Goal: Communication & Community: Answer question/provide support

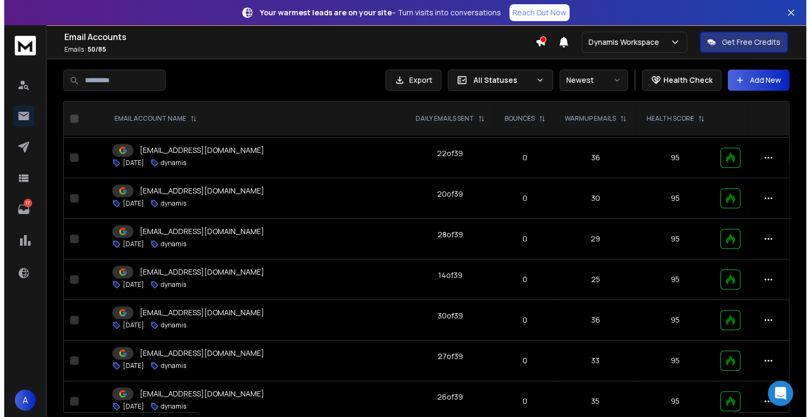
scroll to position [611, 0]
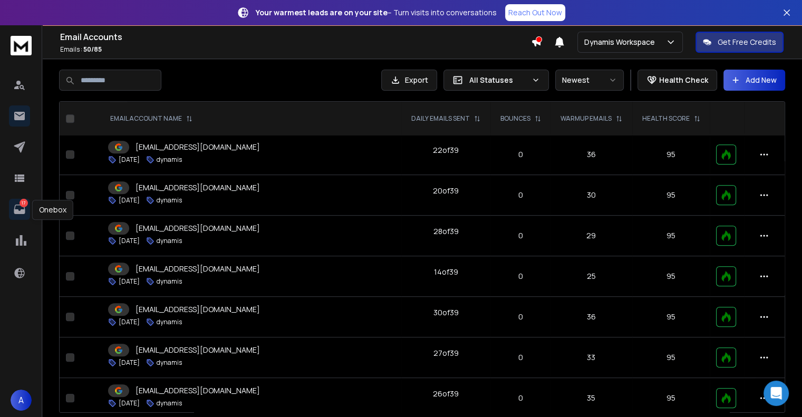
click at [21, 212] on icon at bounding box center [19, 209] width 11 height 9
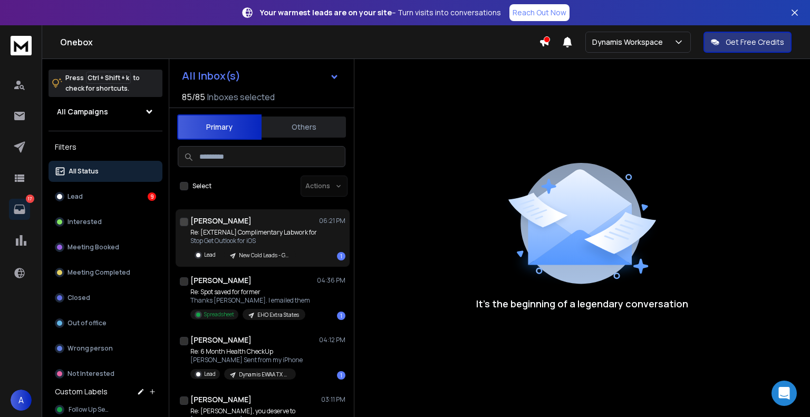
click at [266, 227] on div "[PERSON_NAME] 06:21 PM Re: [EXTERNAL] Complimentary Labwork for Stop Get Outloo…" at bounding box center [267, 238] width 155 height 45
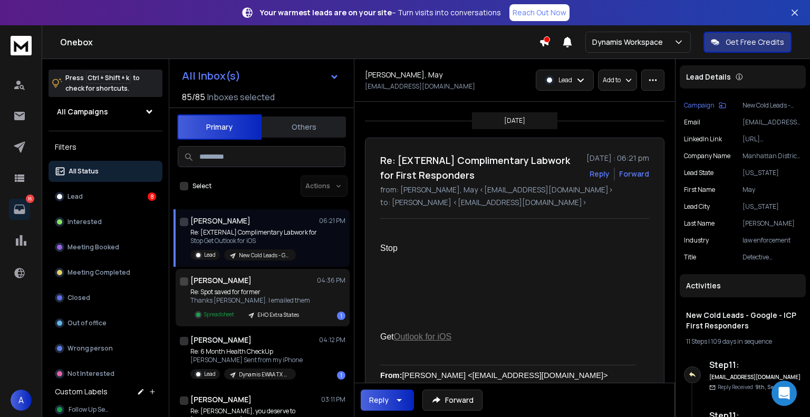
scroll to position [80, 0]
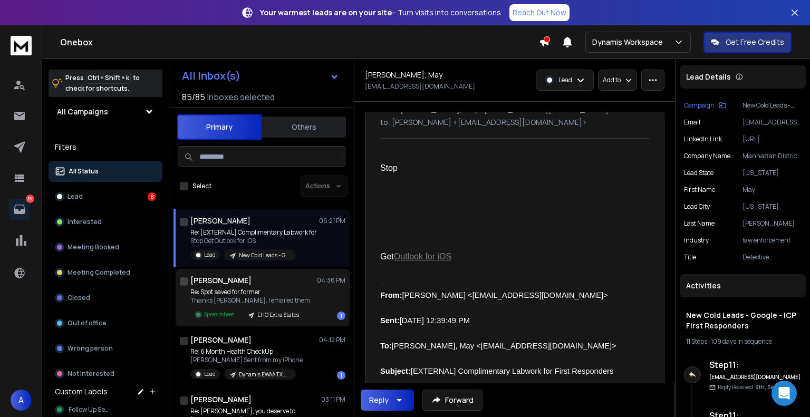
click at [224, 294] on p "Re: Spot saved for former" at bounding box center [250, 292] width 120 height 8
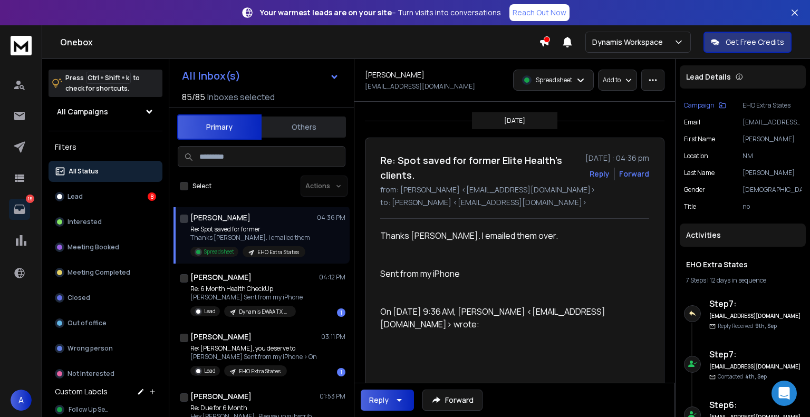
scroll to position [71, 0]
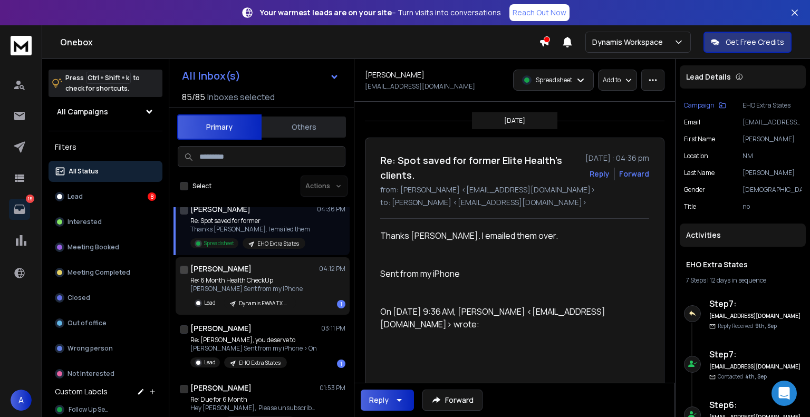
click at [250, 272] on div "[PERSON_NAME] 04:12 PM" at bounding box center [267, 269] width 155 height 11
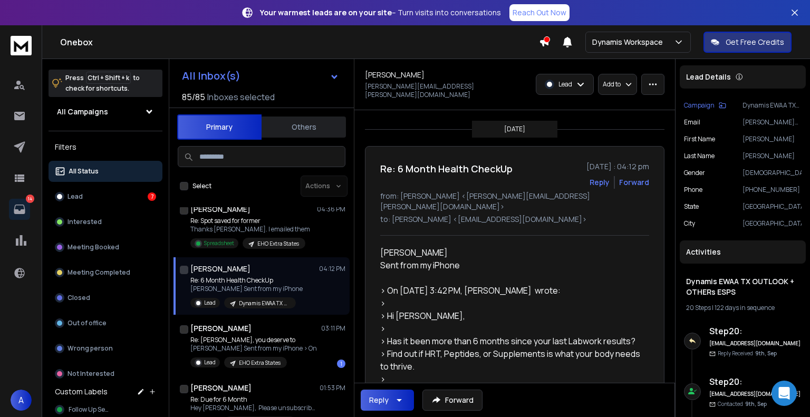
click at [373, 396] on div "Reply" at bounding box center [379, 400] width 20 height 11
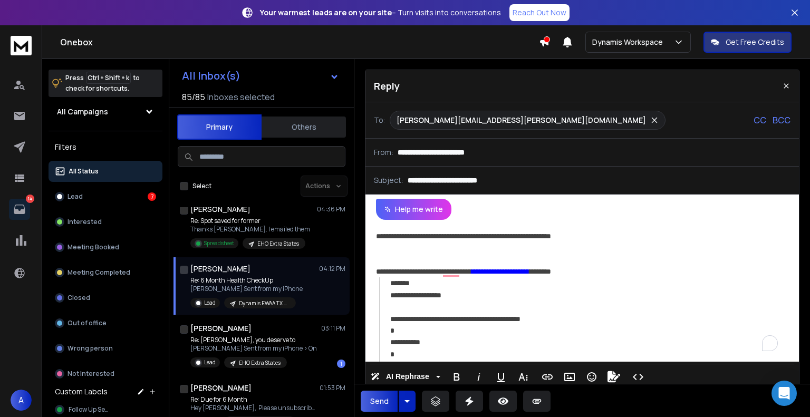
click at [609, 237] on div "**********" at bounding box center [577, 236] width 402 height 12
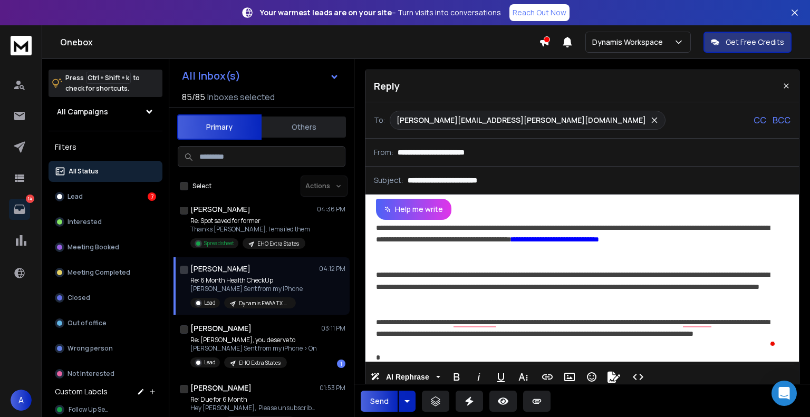
scroll to position [21, 0]
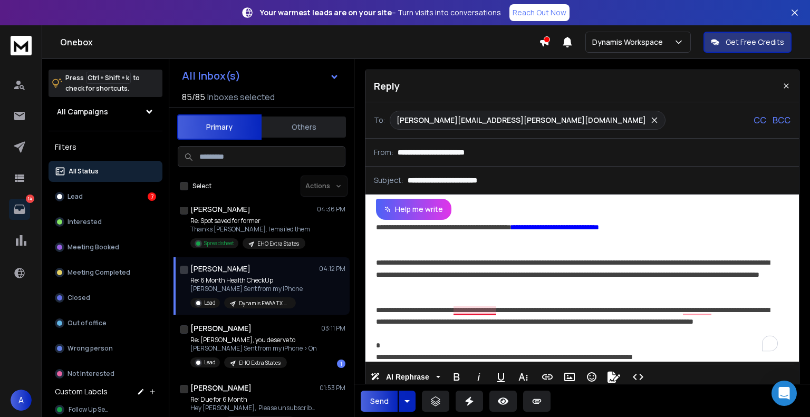
click at [466, 310] on div "**********" at bounding box center [577, 321] width 402 height 35
click at [497, 312] on div "**********" at bounding box center [577, 321] width 402 height 35
click at [538, 333] on div "**********" at bounding box center [577, 321] width 402 height 35
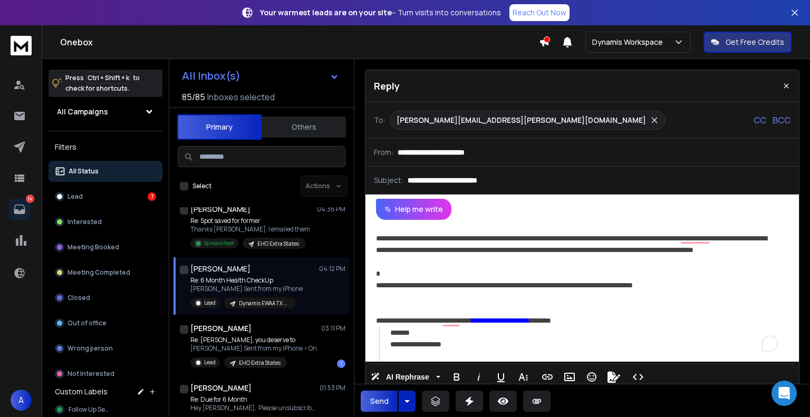
click at [612, 298] on div "To enrich screen reader interactions, please activate Accessibility in Grammarl…" at bounding box center [581, 298] width 410 height 12
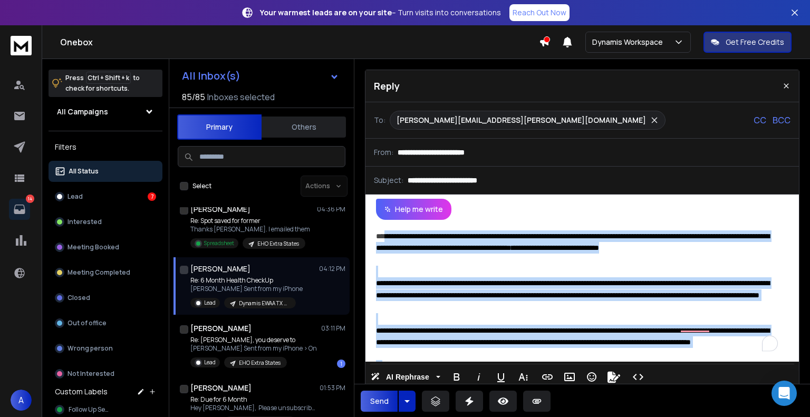
scroll to position [0, 0]
drag, startPoint x: 399, startPoint y: 322, endPoint x: 415, endPoint y: 234, distance: 89.5
click at [415, 234] on div "**********" at bounding box center [580, 291] width 431 height 142
copy div "**********"
click at [433, 277] on div "To enrich screen reader interactions, please activate Accessibility in Grammarl…" at bounding box center [581, 272] width 410 height 12
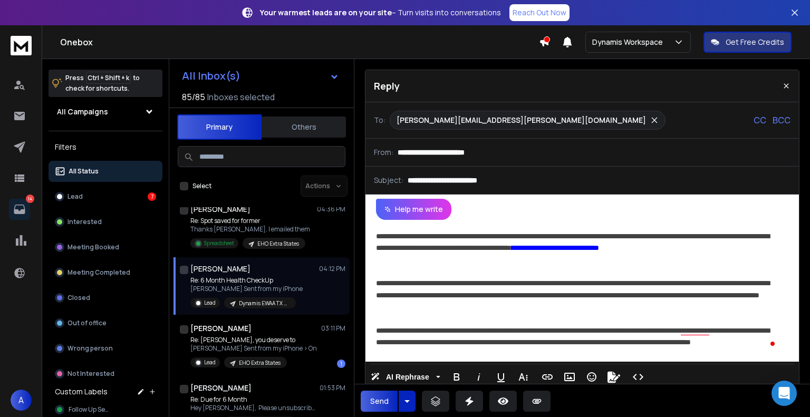
click at [375, 404] on button "Send" at bounding box center [379, 401] width 37 height 21
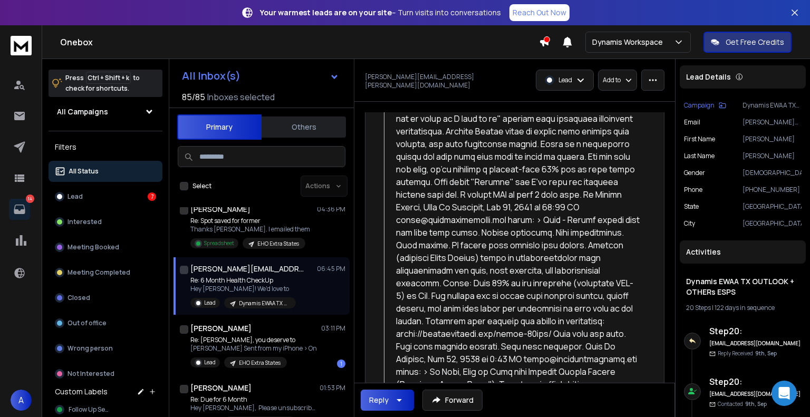
scroll to position [2786, 0]
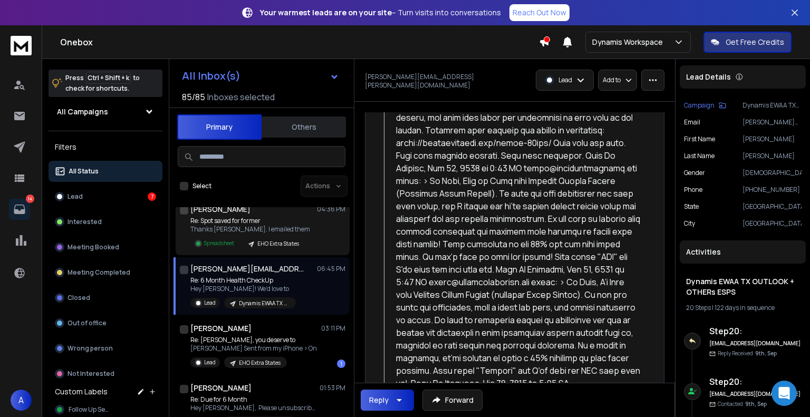
click at [217, 229] on p "Thanks [PERSON_NAME]. I emailed them" at bounding box center [250, 229] width 120 height 8
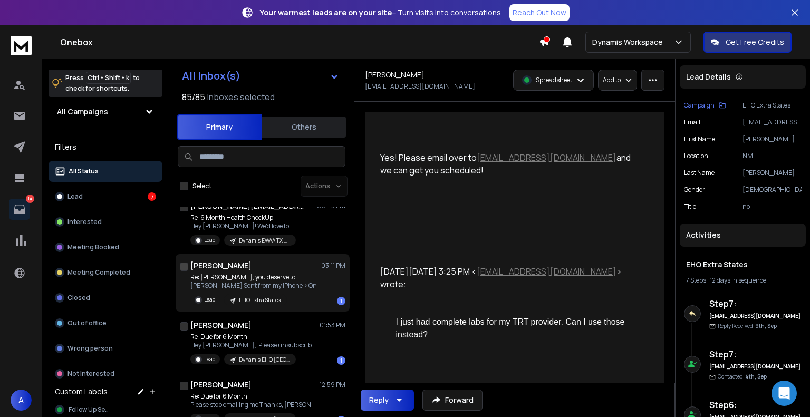
scroll to position [138, 0]
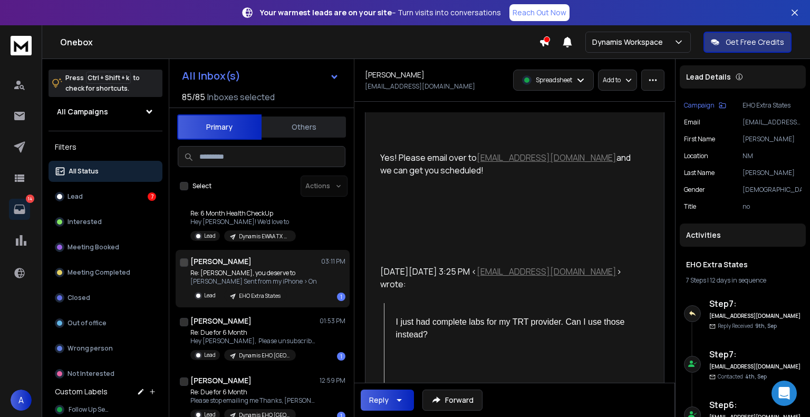
click at [234, 280] on p "[PERSON_NAME] Sent from my iPhone > On" at bounding box center [253, 281] width 127 height 8
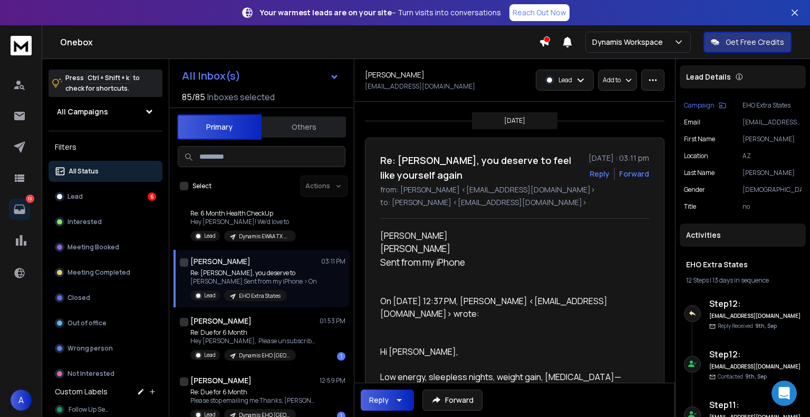
click at [372, 401] on div "Reply" at bounding box center [379, 400] width 20 height 11
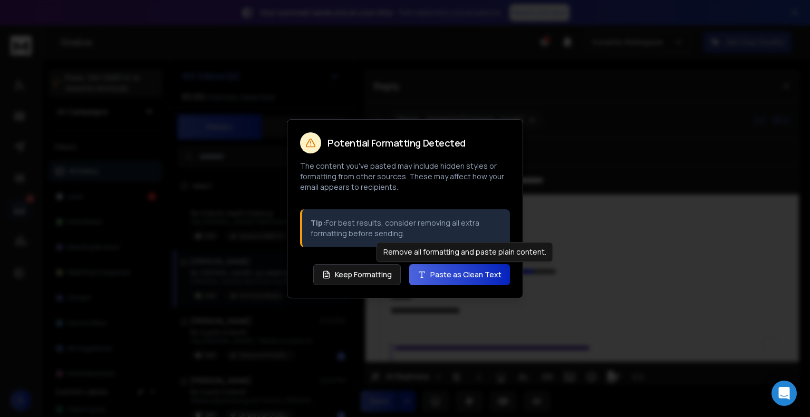
click at [441, 282] on button "Paste as Clean Text" at bounding box center [459, 274] width 101 height 21
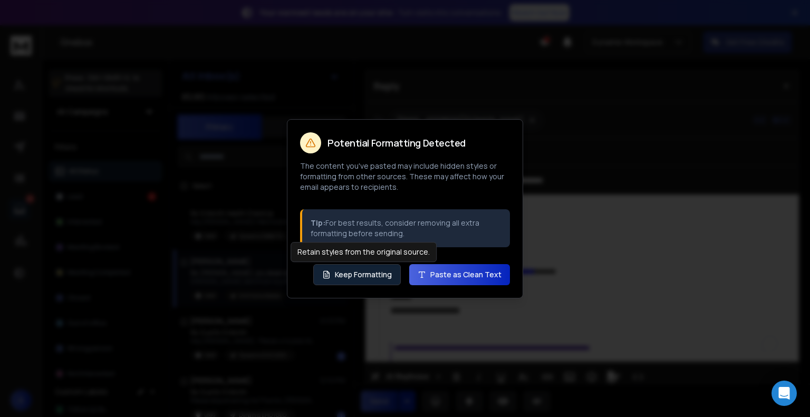
click at [396, 283] on button "Keep Formatting" at bounding box center [357, 274] width 88 height 21
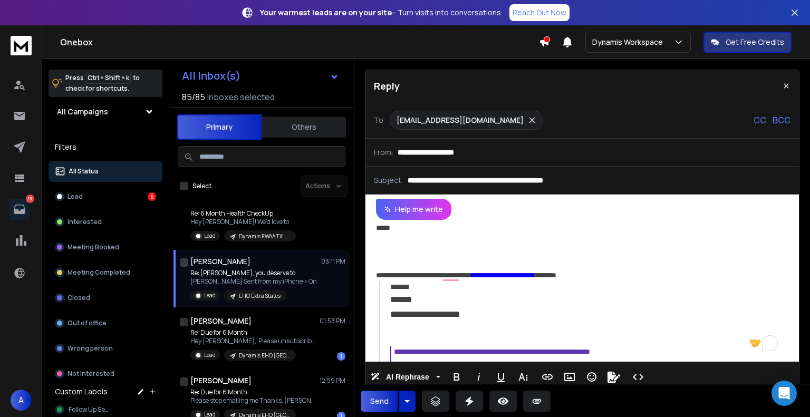
scroll to position [190, 0]
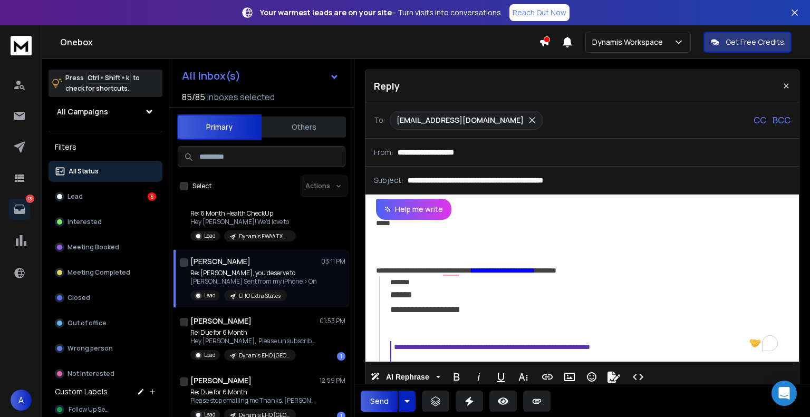
click at [369, 401] on button "Send" at bounding box center [379, 401] width 37 height 21
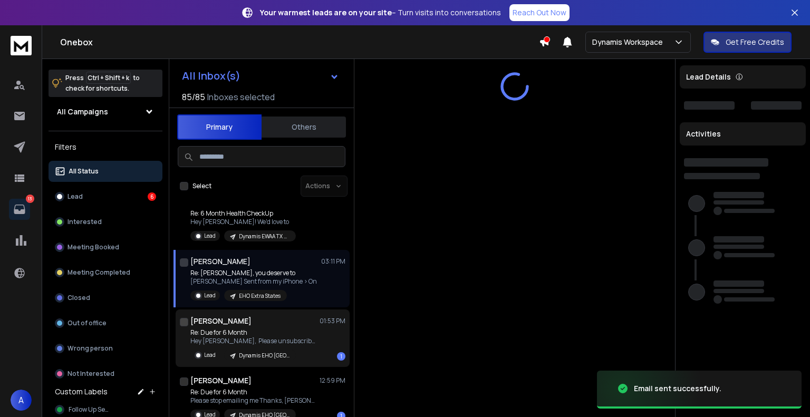
click at [238, 322] on div "[PERSON_NAME] 01:53 PM" at bounding box center [267, 321] width 155 height 11
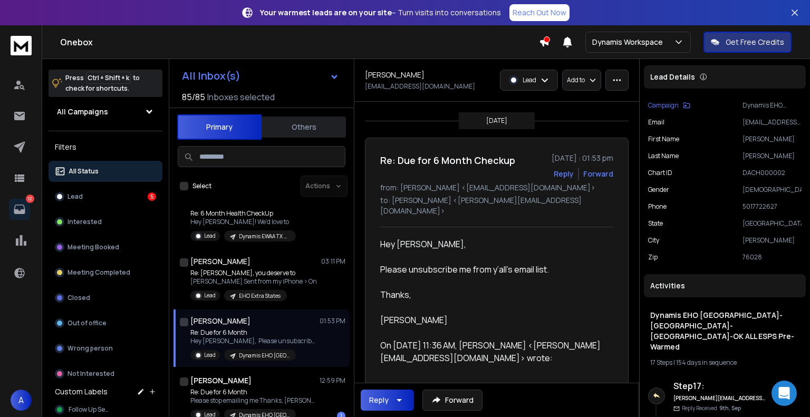
drag, startPoint x: 298, startPoint y: 333, endPoint x: 529, endPoint y: 299, distance: 233.5
click at [529, 301] on div at bounding box center [492, 307] width 225 height 13
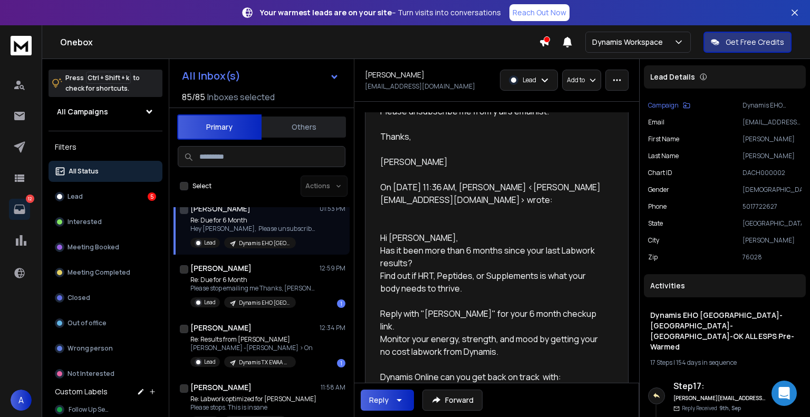
scroll to position [252, 0]
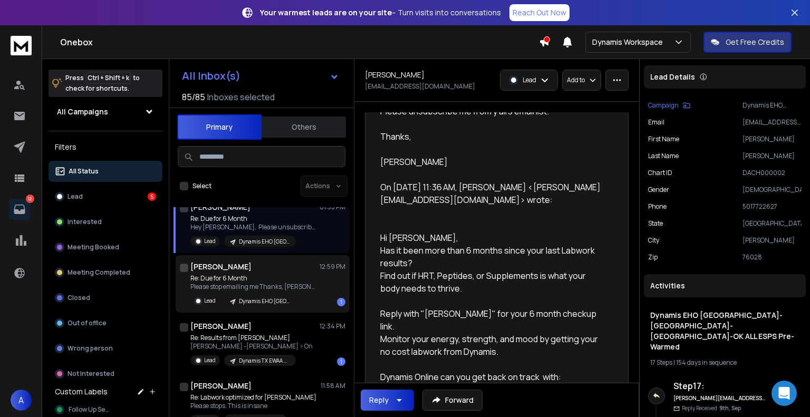
click at [253, 284] on p "Please stop emailing me Thanks, [PERSON_NAME] > On" at bounding box center [253, 287] width 127 height 8
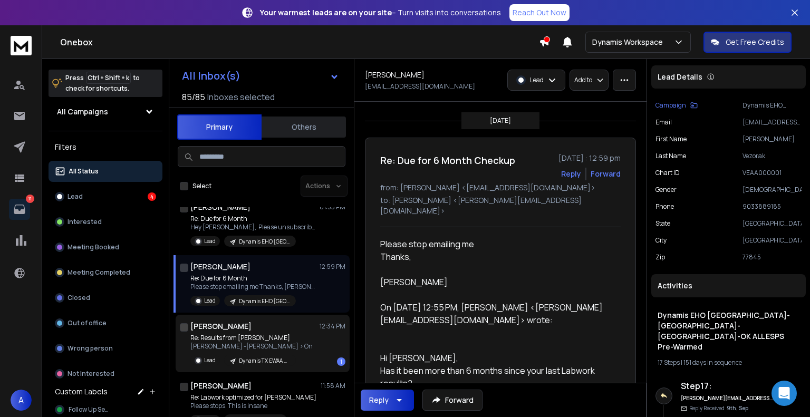
click at [264, 341] on p "Re: Results from [PERSON_NAME]" at bounding box center [251, 338] width 122 height 8
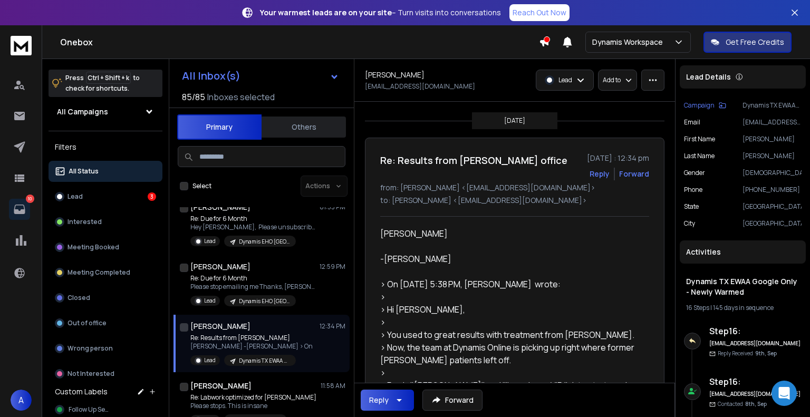
click at [373, 402] on div "Reply" at bounding box center [379, 400] width 20 height 11
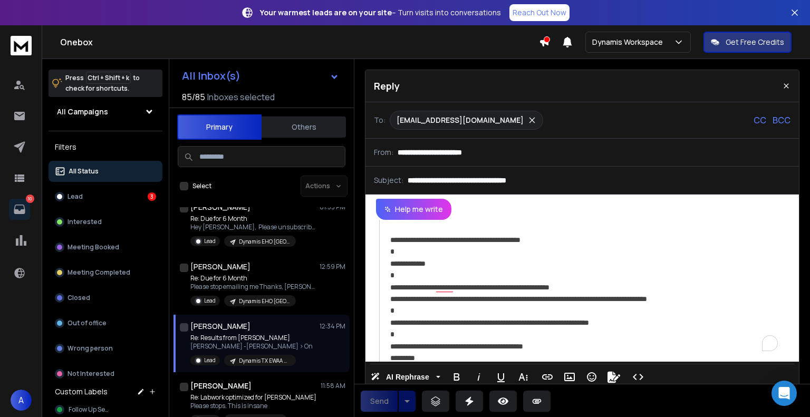
scroll to position [0, 0]
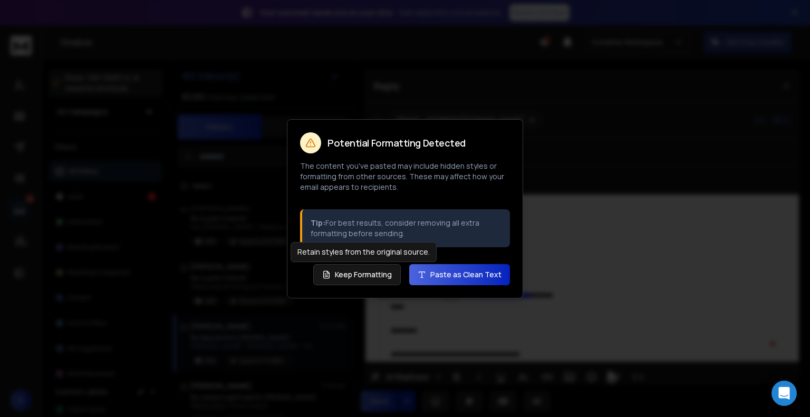
click at [407, 233] on p "Tip: For best results, consider removing all extra formatting before sending." at bounding box center [406, 228] width 191 height 21
click at [365, 267] on button "Keep Formatting" at bounding box center [357, 274] width 88 height 21
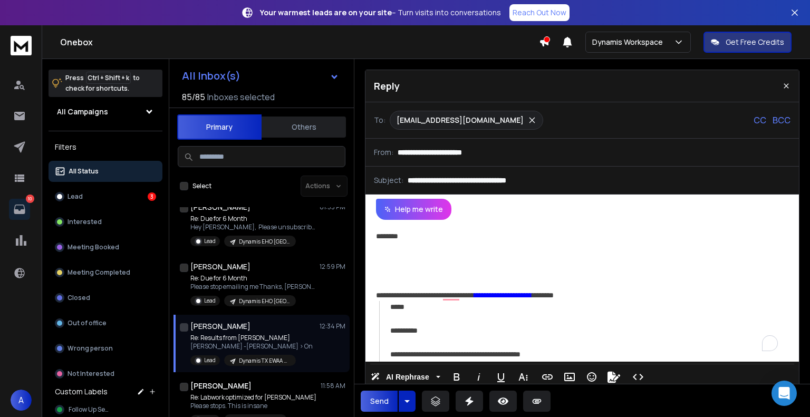
click at [388, 260] on div "To enrich screen reader interactions, please activate Accessibility in Grammarl…" at bounding box center [581, 260] width 410 height 12
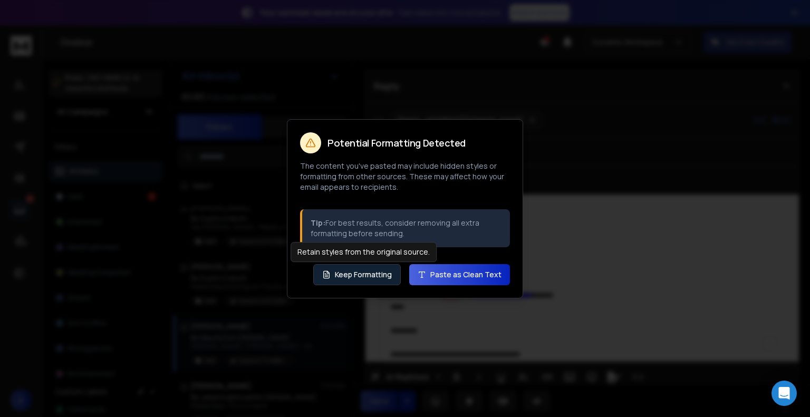
click at [359, 268] on button "Keep Formatting" at bounding box center [357, 274] width 88 height 21
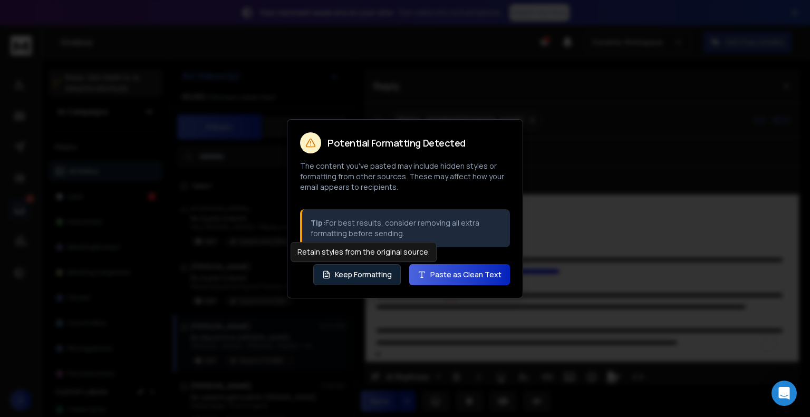
click at [359, 273] on button "Keep Formatting" at bounding box center [357, 274] width 88 height 21
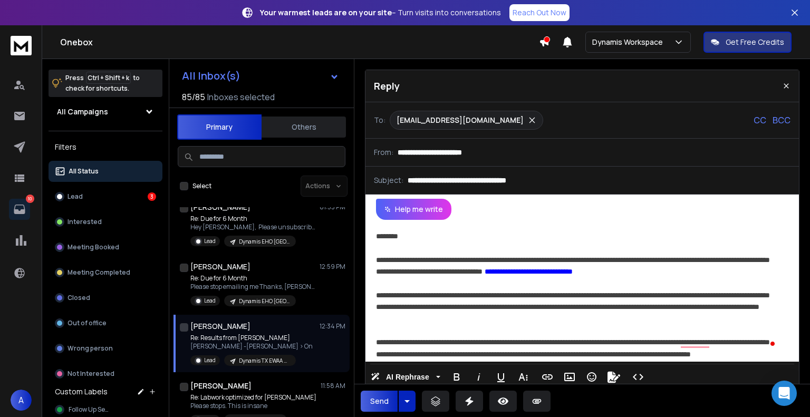
scroll to position [65, 0]
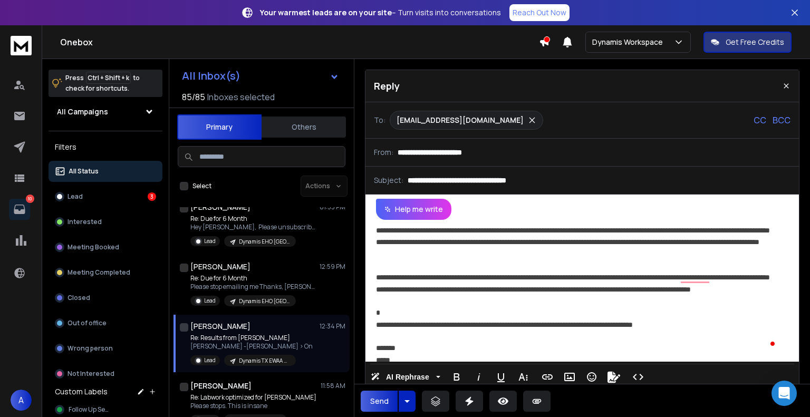
click at [506, 267] on div "To enrich screen reader interactions, please activate Accessibility in Grammarl…" at bounding box center [581, 266] width 410 height 12
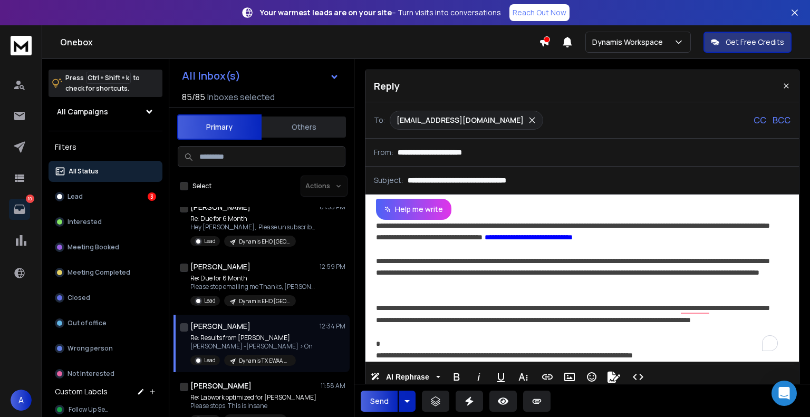
scroll to position [0, 0]
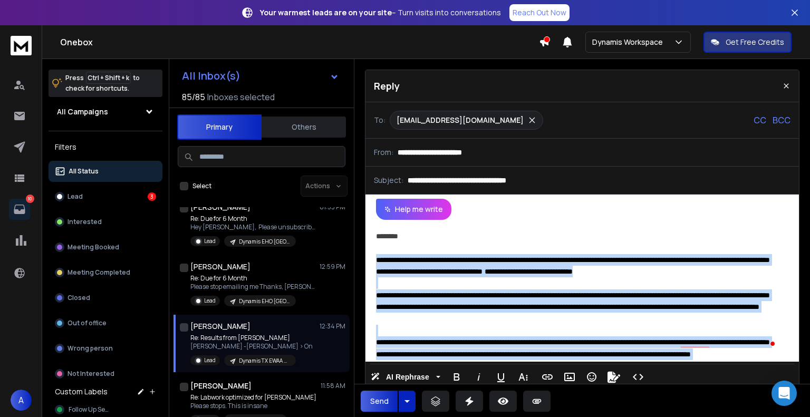
drag, startPoint x: 392, startPoint y: 277, endPoint x: 377, endPoint y: 262, distance: 21.6
click at [377, 262] on div "**********" at bounding box center [580, 291] width 431 height 142
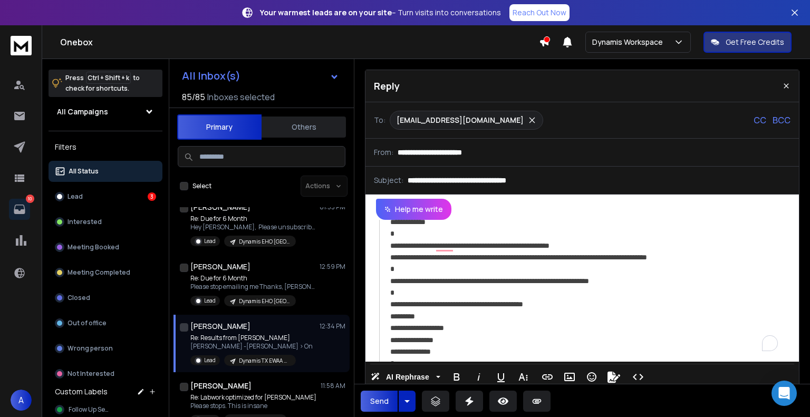
click at [377, 398] on button "Send" at bounding box center [379, 401] width 37 height 21
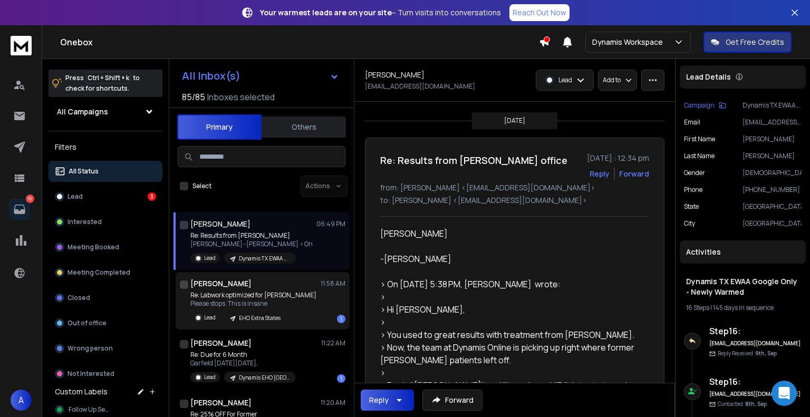
click at [288, 302] on div "Re: Labwork optimized for [PERSON_NAME] Please stops. This is insane Lead EHO E…" at bounding box center [267, 307] width 155 height 32
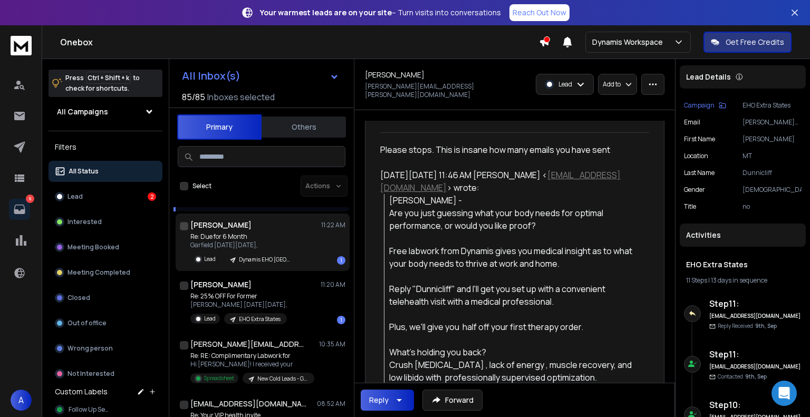
click at [267, 234] on p "Re: Due for 6 Month" at bounding box center [242, 237] width 105 height 8
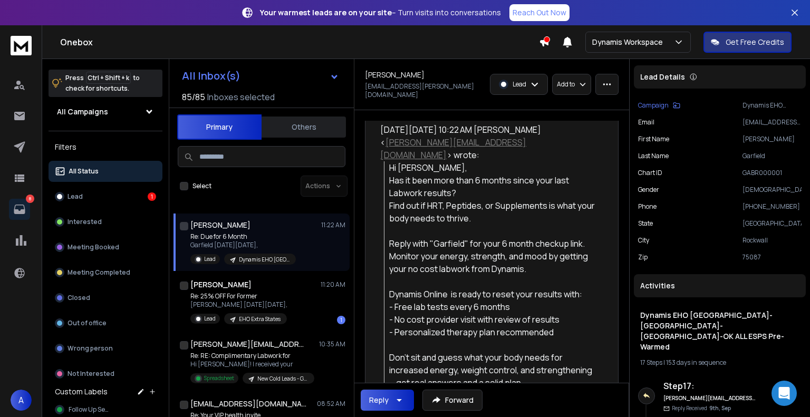
click at [383, 395] on div "Reply" at bounding box center [379, 400] width 20 height 11
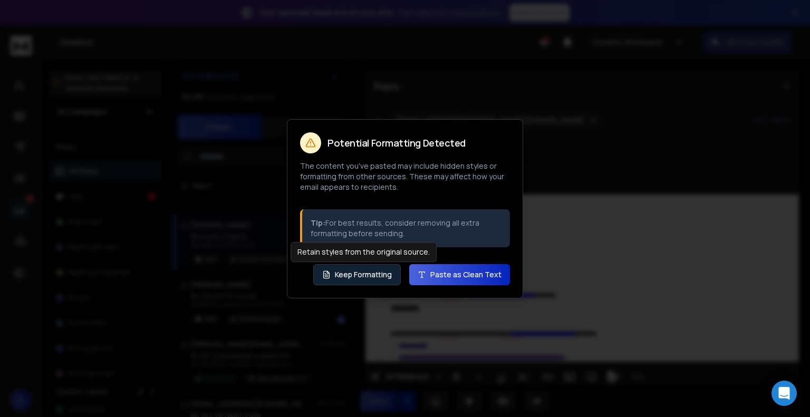
click at [356, 279] on button "Keep Formatting" at bounding box center [357, 274] width 88 height 21
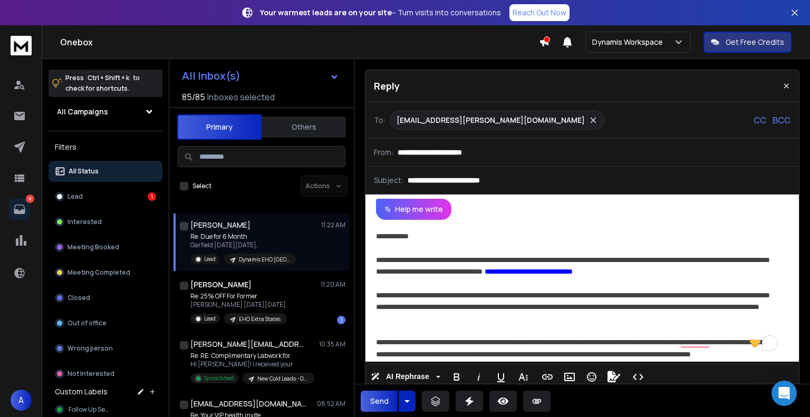
scroll to position [264, 0]
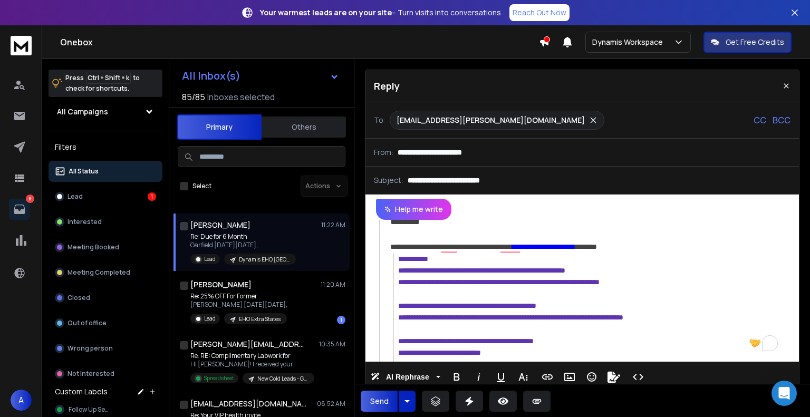
click at [382, 400] on button "Send" at bounding box center [379, 401] width 37 height 21
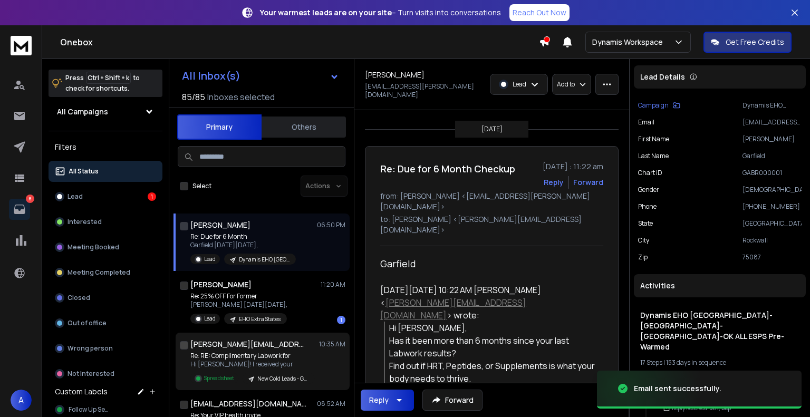
click at [254, 347] on h1 "[PERSON_NAME][EMAIL_ADDRESS][PERSON_NAME][DOMAIN_NAME]" at bounding box center [248, 344] width 116 height 11
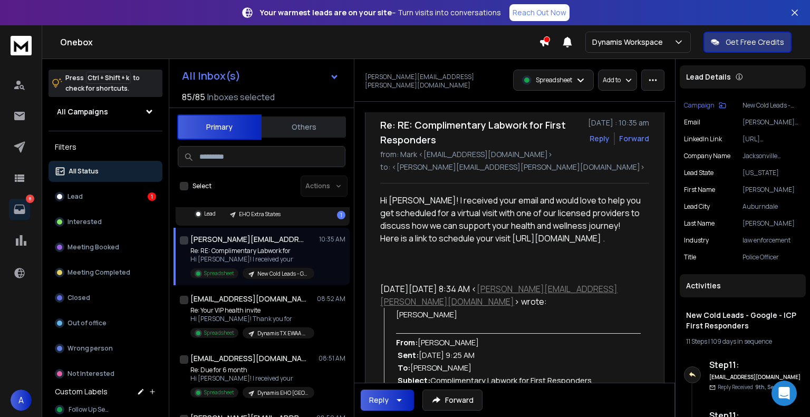
scroll to position [526, 0]
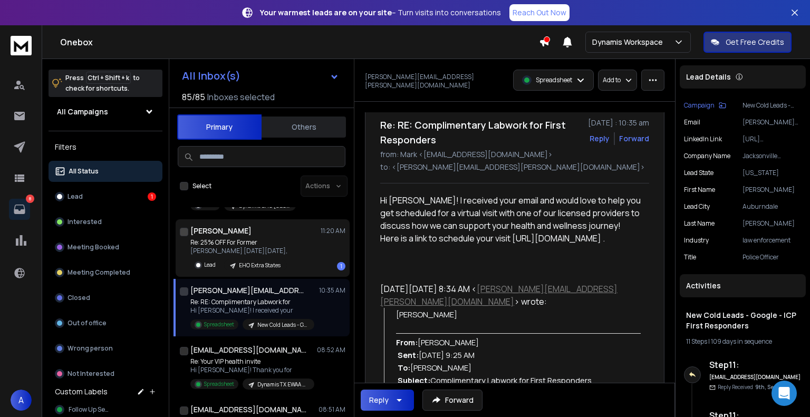
click at [303, 250] on div "Re: 25% OFF For Former [PERSON_NAME] [DATE][DATE], Lead EHO Extra States 1" at bounding box center [267, 254] width 155 height 32
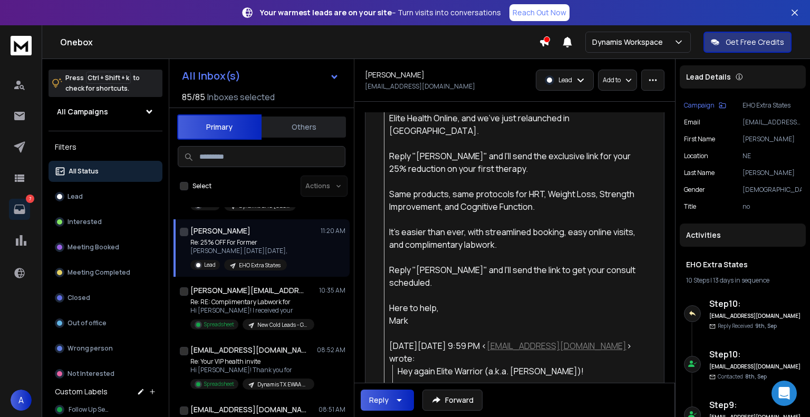
scroll to position [141, 0]
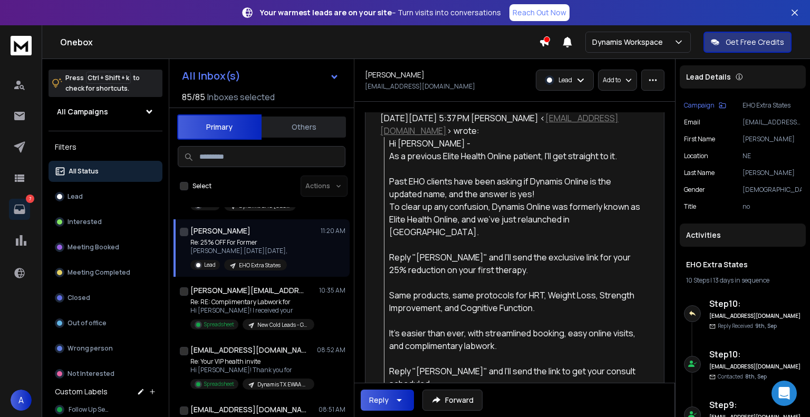
click at [385, 407] on button "Reply" at bounding box center [387, 400] width 53 height 21
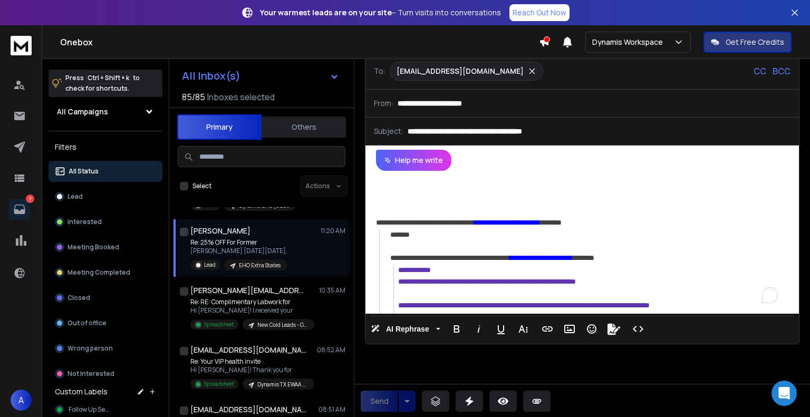
scroll to position [0, 0]
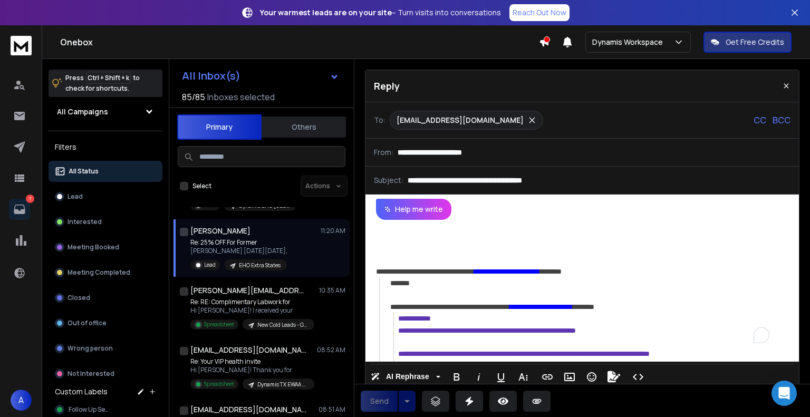
click at [401, 254] on div "To enrich screen reader interactions, please activate Accessibility in Grammarl…" at bounding box center [582, 260] width 412 height 12
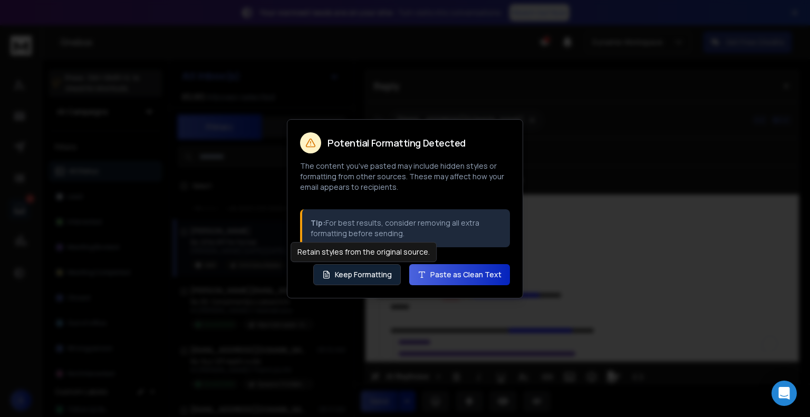
click at [354, 278] on button "Keep Formatting" at bounding box center [357, 274] width 88 height 21
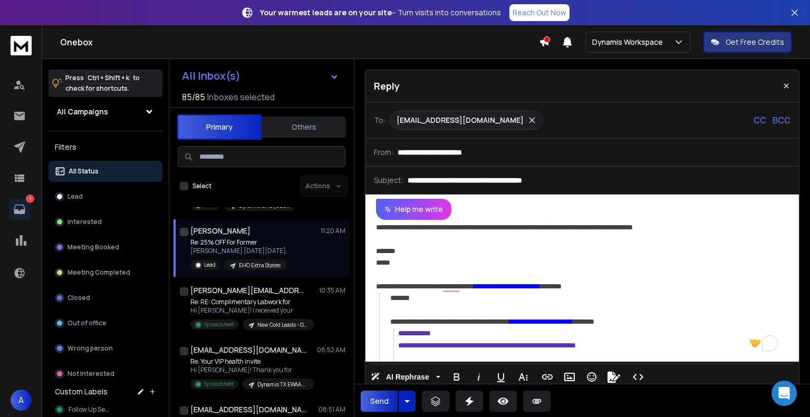
scroll to position [189, 0]
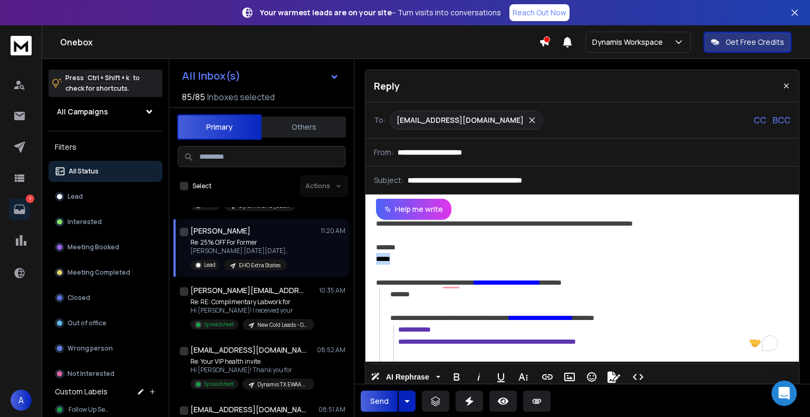
drag, startPoint x: 393, startPoint y: 262, endPoint x: 374, endPoint y: 259, distance: 19.2
click at [374, 259] on div "**********" at bounding box center [580, 291] width 431 height 142
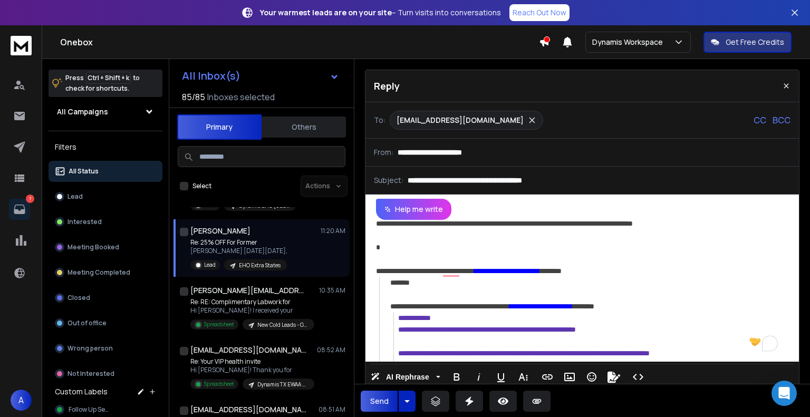
click at [379, 399] on button "Send" at bounding box center [379, 401] width 37 height 21
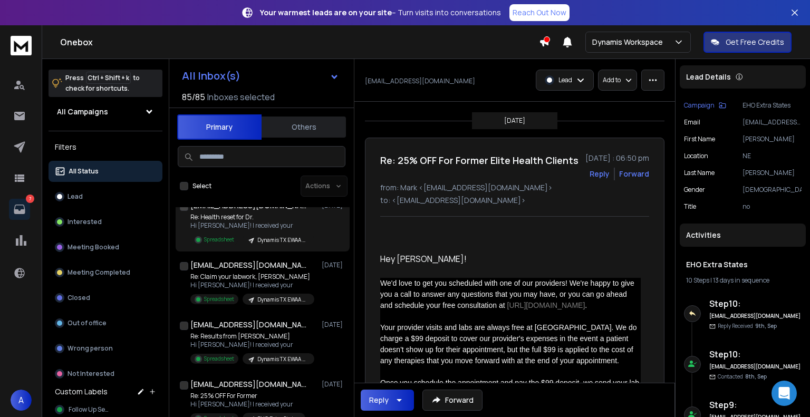
scroll to position [910, 0]
